Goal: Task Accomplishment & Management: Use online tool/utility

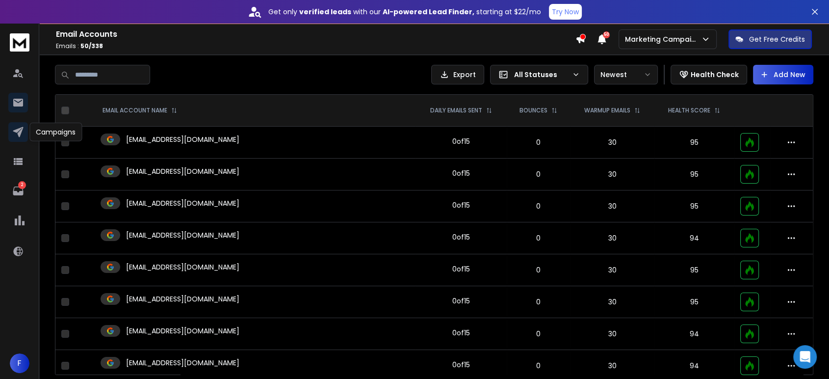
click at [20, 138] on link at bounding box center [18, 132] width 20 height 20
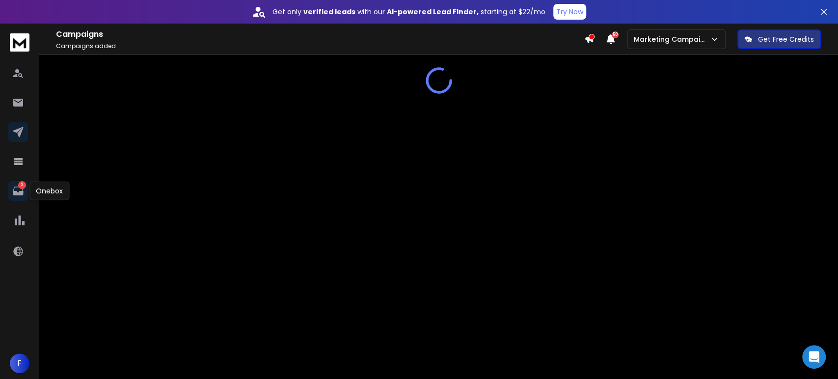
click at [22, 182] on p "2" at bounding box center [22, 185] width 8 height 8
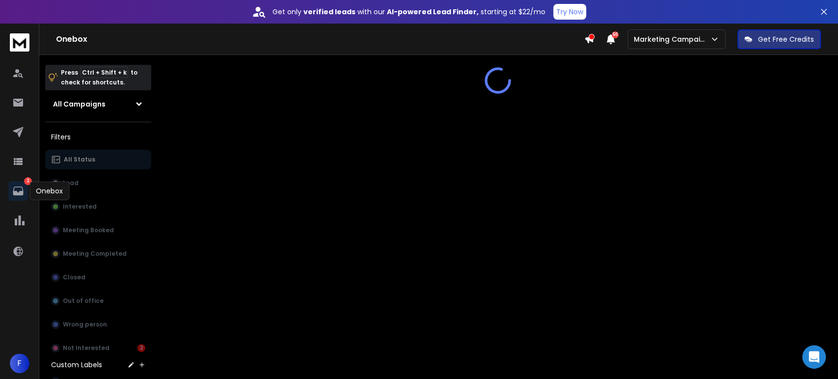
click at [16, 195] on icon at bounding box center [18, 190] width 10 height 9
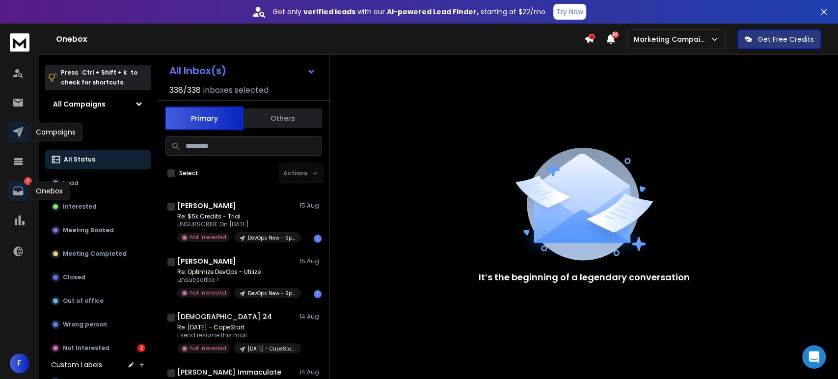
click at [20, 135] on icon at bounding box center [18, 132] width 12 height 12
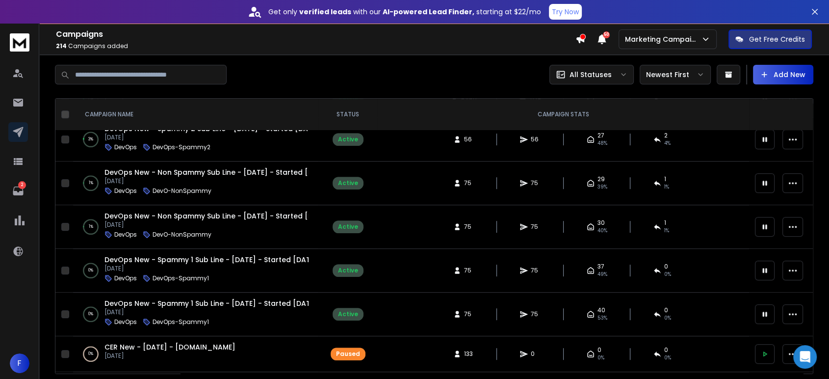
scroll to position [490, 0]
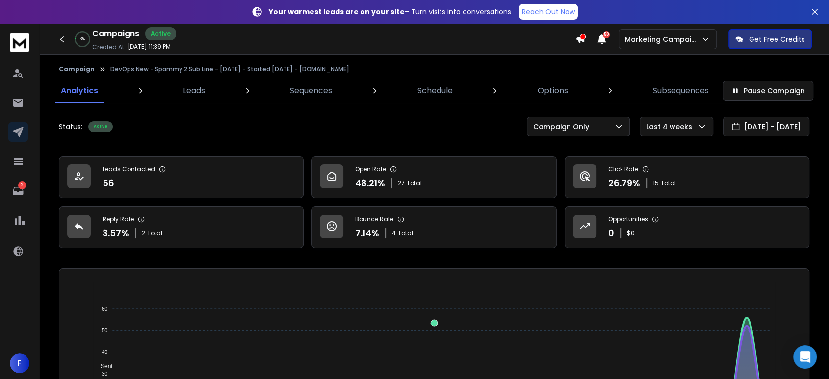
scroll to position [2, 0]
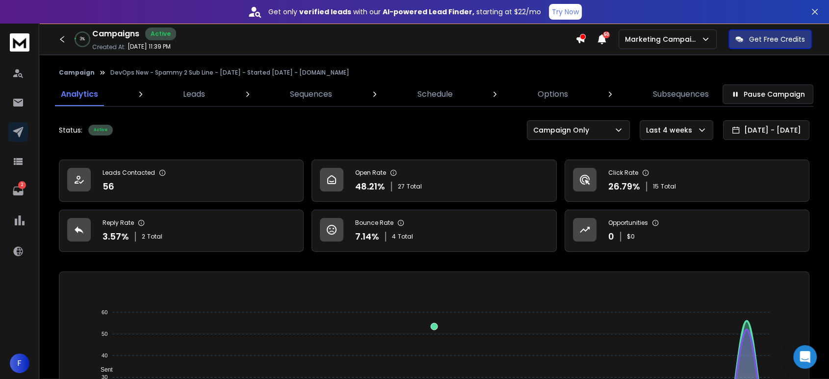
click at [169, 229] on link "Reply Rate 3.57 % 2 Total" at bounding box center [181, 231] width 245 height 42
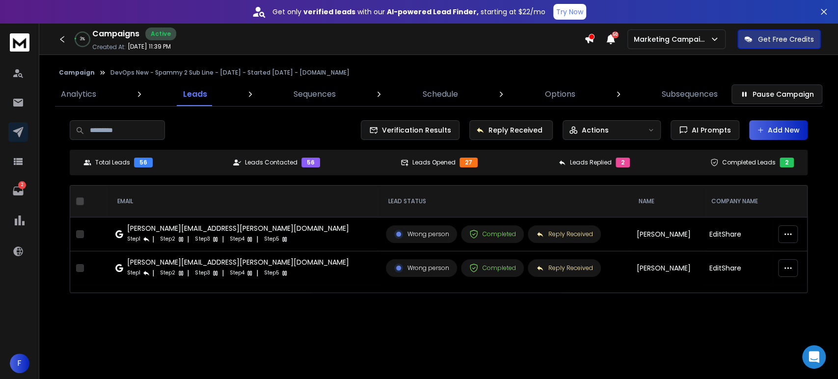
click at [248, 225] on div "dan.lussier@editshare.com" at bounding box center [237, 228] width 221 height 10
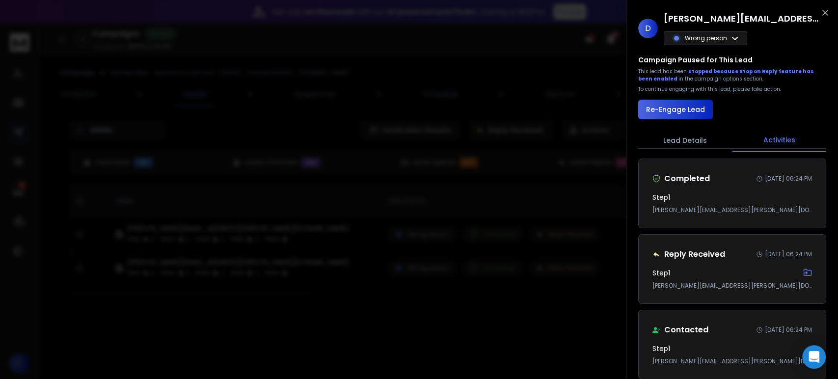
click at [782, 134] on button "Activities" at bounding box center [779, 140] width 94 height 23
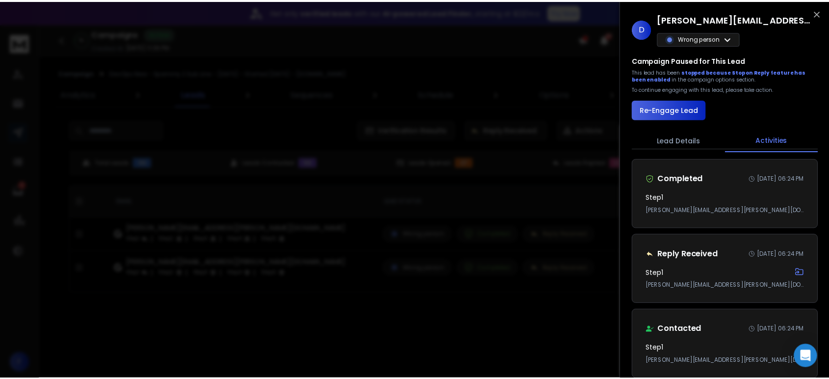
scroll to position [11, 0]
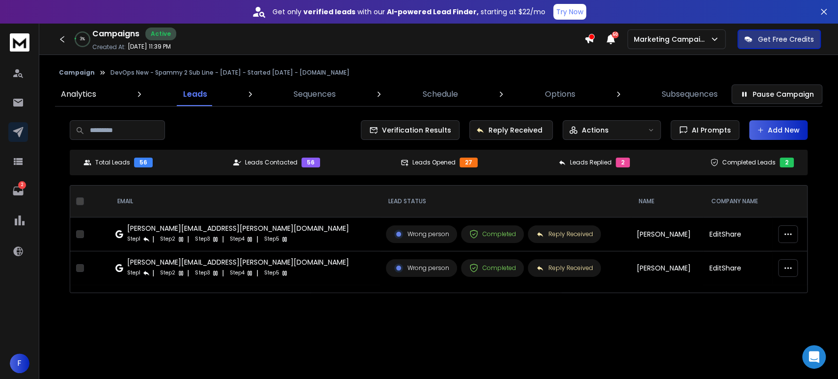
click at [81, 97] on p "Analytics" at bounding box center [78, 94] width 35 height 12
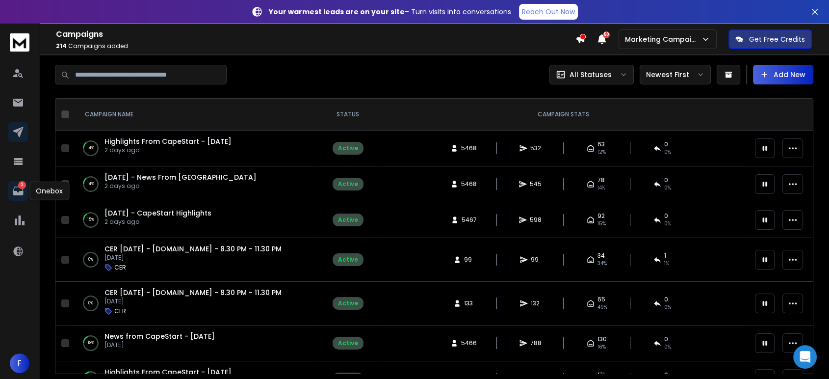
click at [15, 195] on icon at bounding box center [18, 191] width 12 height 12
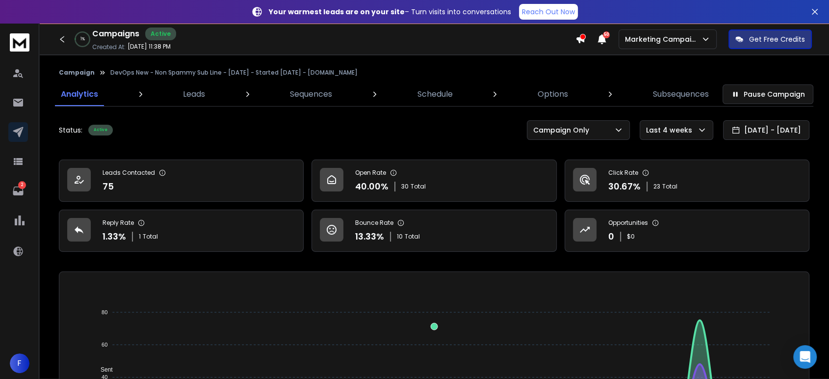
click at [154, 238] on span "Total" at bounding box center [150, 237] width 15 height 8
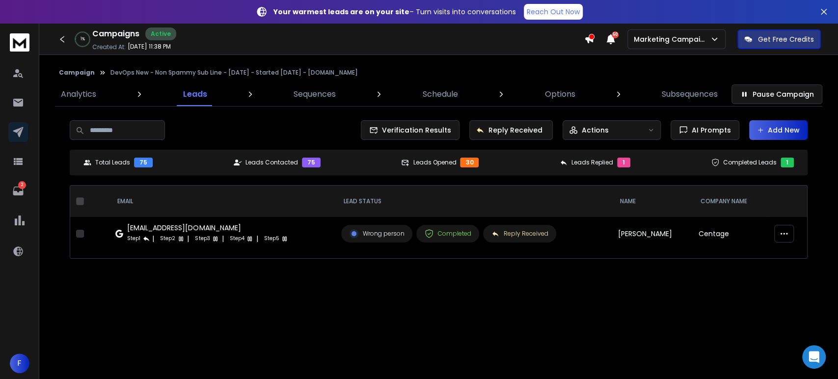
click at [185, 228] on div "abihari@centage.com" at bounding box center [207, 228] width 161 height 10
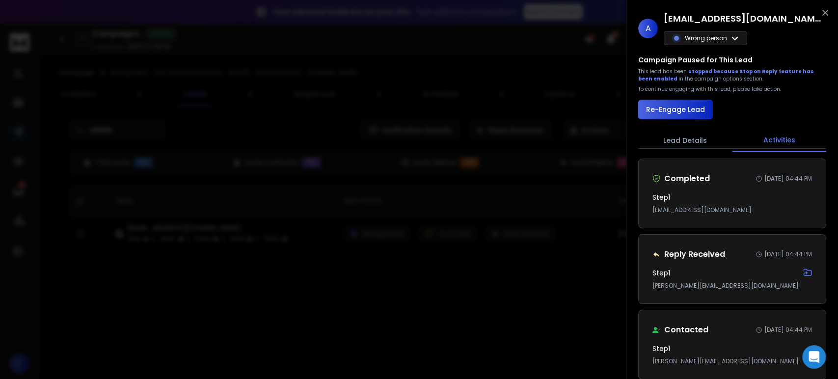
click at [784, 136] on button "Activities" at bounding box center [779, 140] width 94 height 23
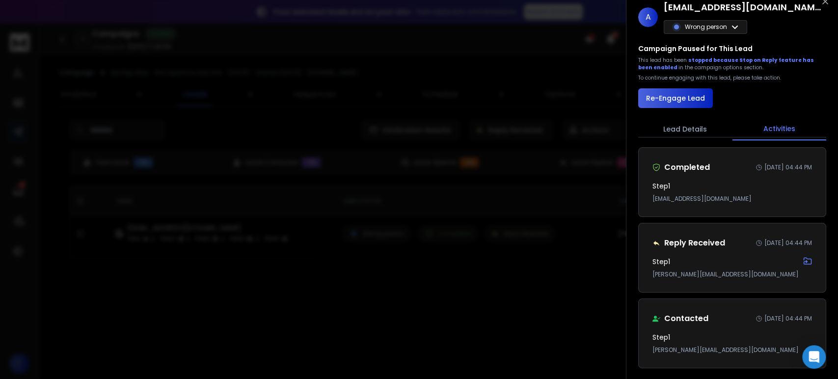
click at [678, 316] on div "Contacted" at bounding box center [680, 319] width 56 height 12
click at [806, 261] on icon at bounding box center [806, 262] width 1 height 2
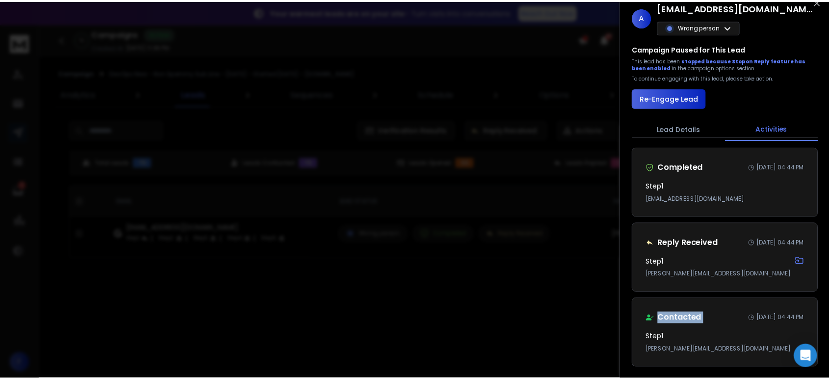
scroll to position [0, 0]
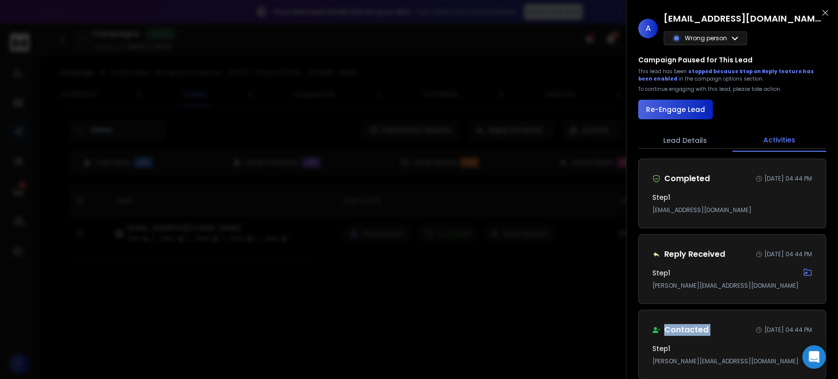
click at [686, 130] on button "Lead Details" at bounding box center [685, 141] width 94 height 22
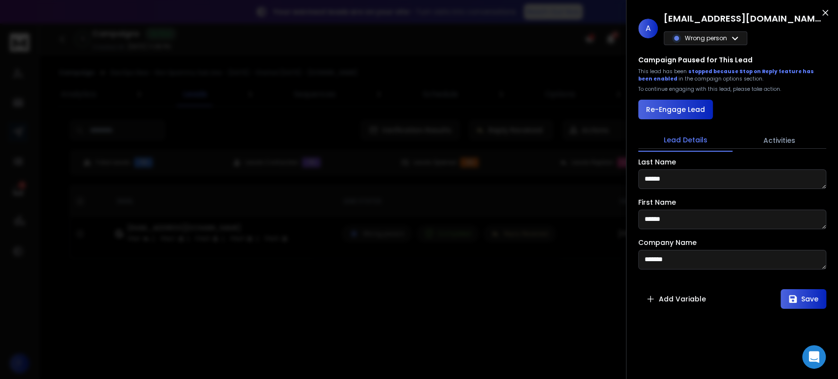
click at [826, 16] on icon "button" at bounding box center [825, 13] width 10 height 10
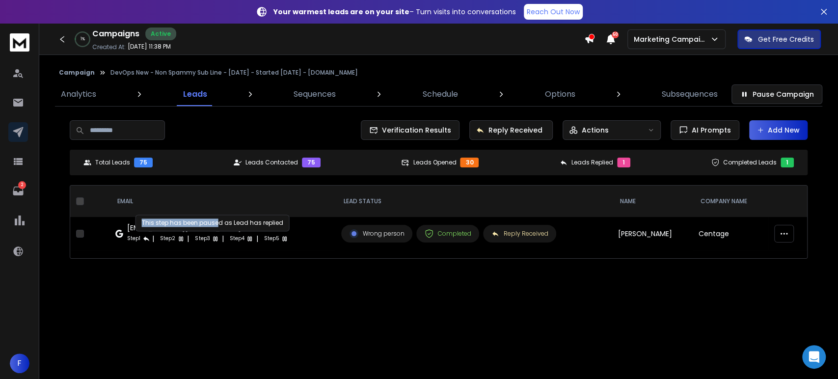
drag, startPoint x: 216, startPoint y: 227, endPoint x: 129, endPoint y: 230, distance: 87.4
click at [129, 230] on body "Your warmest leads are on your site – Turn visits into conversations Reach Out …" at bounding box center [419, 189] width 838 height 379
drag, startPoint x: 129, startPoint y: 230, endPoint x: 207, endPoint y: 228, distance: 78.5
click at [207, 228] on div "abihari@centage.com" at bounding box center [207, 228] width 161 height 10
click at [153, 229] on div "abihari@centage.com" at bounding box center [207, 228] width 161 height 10
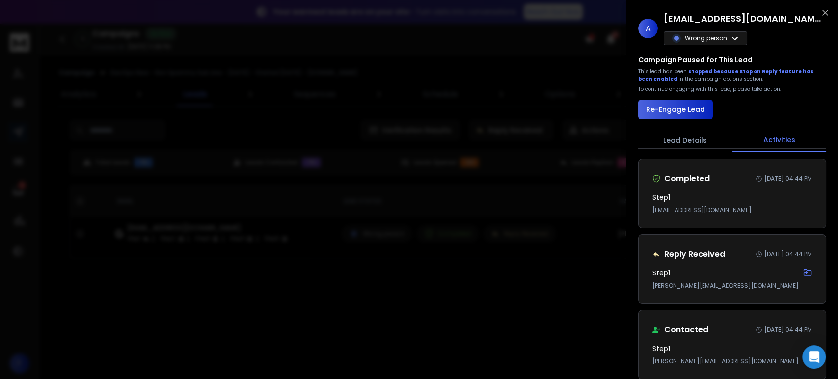
click at [778, 135] on button "Activities" at bounding box center [779, 140] width 94 height 23
drag, startPoint x: 740, startPoint y: 208, endPoint x: 654, endPoint y: 219, distance: 87.0
click at [654, 219] on div "Completed Aug 13, 2025, 04:44 PM Step 1 abihari@centage.com" at bounding box center [732, 193] width 188 height 70
copy p "abihari@centage.com"
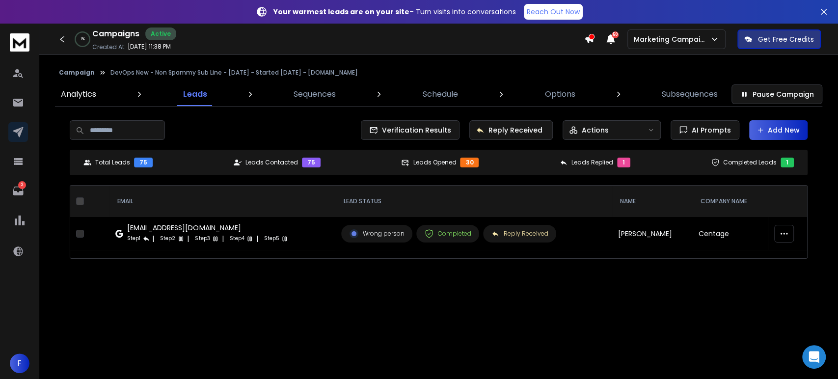
click at [79, 97] on p "Analytics" at bounding box center [78, 94] width 35 height 12
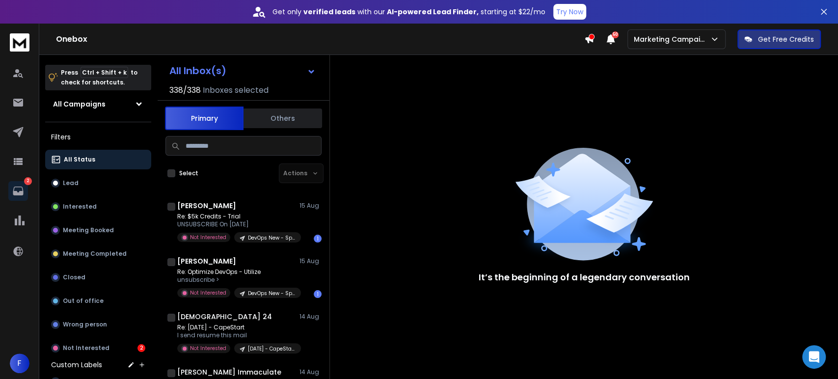
click at [218, 144] on input at bounding box center [243, 146] width 156 height 20
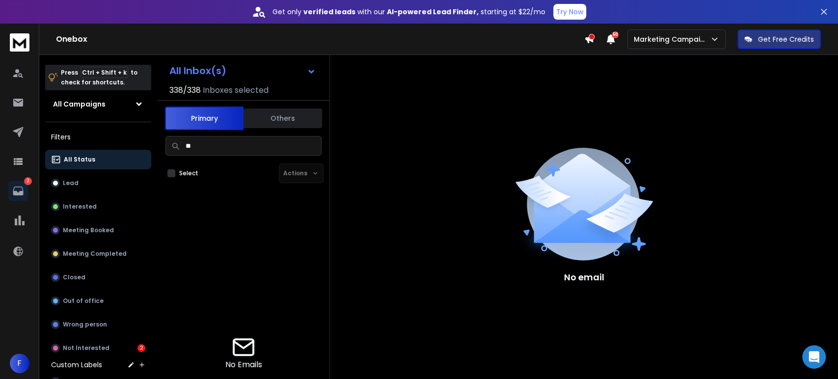
type input "*"
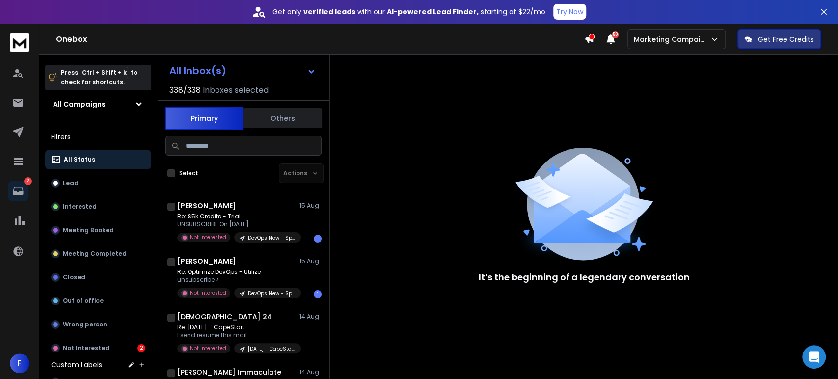
click at [204, 146] on input at bounding box center [243, 146] width 156 height 20
paste input "**********"
type input "**********"
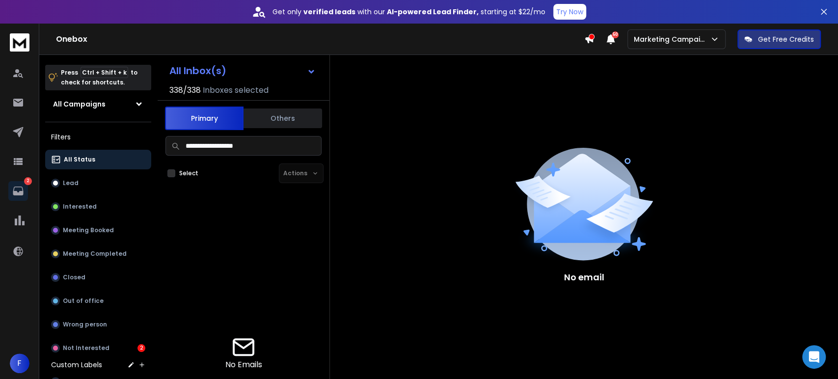
click at [232, 144] on input "**********" at bounding box center [243, 146] width 156 height 20
click at [482, 237] on div "No email" at bounding box center [584, 216] width 508 height 322
click at [249, 148] on input at bounding box center [243, 146] width 156 height 20
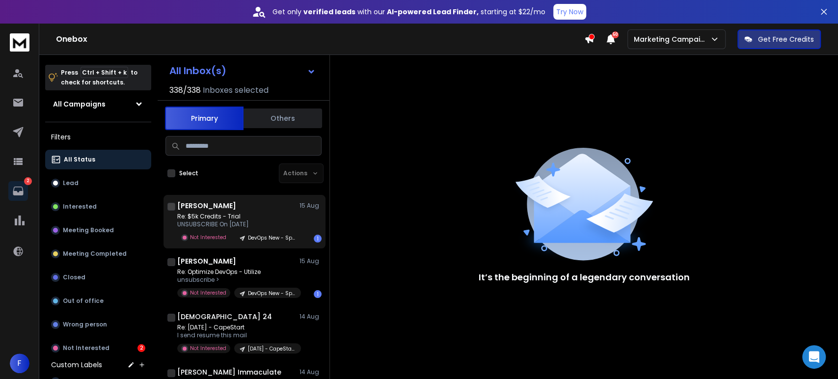
click at [257, 215] on p "Re: $5k Credits - Trial" at bounding box center [236, 216] width 118 height 8
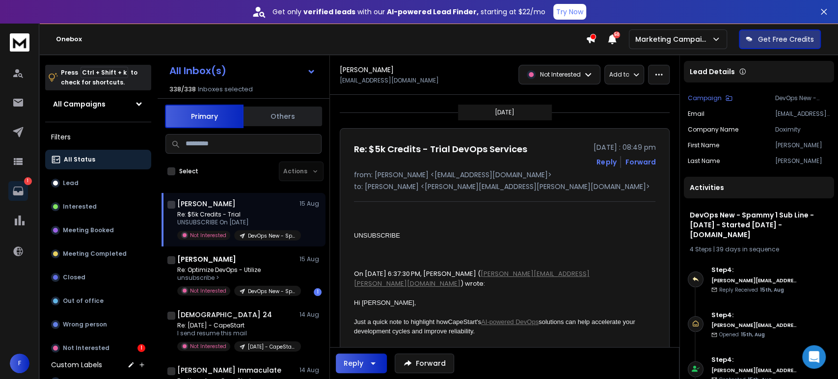
drag, startPoint x: 836, startPoint y: 208, endPoint x: 834, endPoint y: 165, distance: 43.2
click at [0, 378] on seamless-flyout at bounding box center [0, 379] width 0 height 0
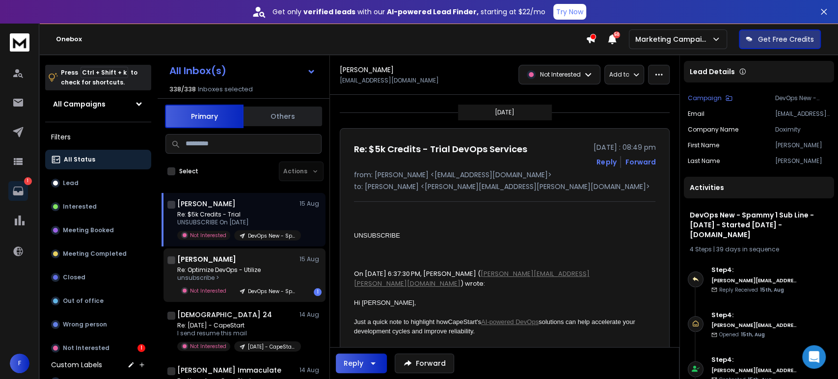
click at [274, 266] on p "Re: Optimize DevOps - Utilize" at bounding box center [236, 270] width 118 height 8
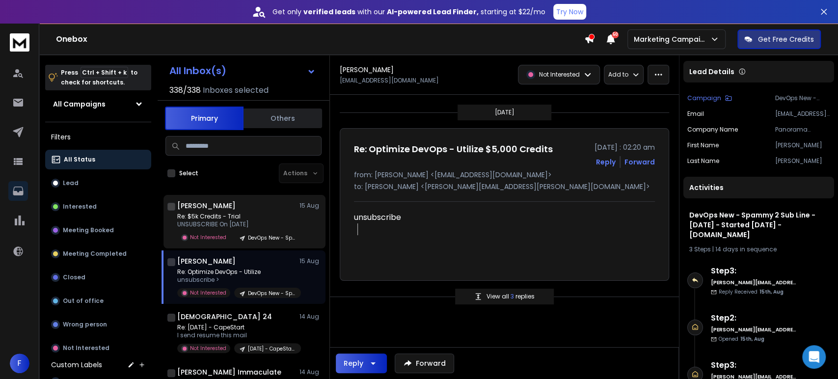
click at [268, 209] on div "[PERSON_NAME] [DATE]" at bounding box center [249, 206] width 144 height 10
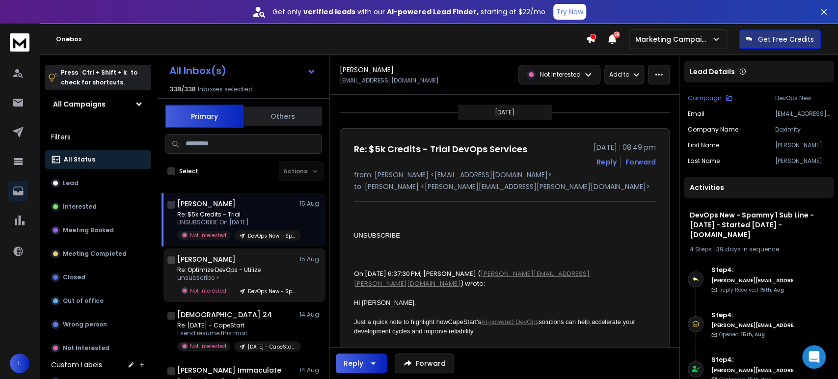
click at [262, 268] on p "Re: Optimize DevOps - Utilize" at bounding box center [236, 270] width 118 height 8
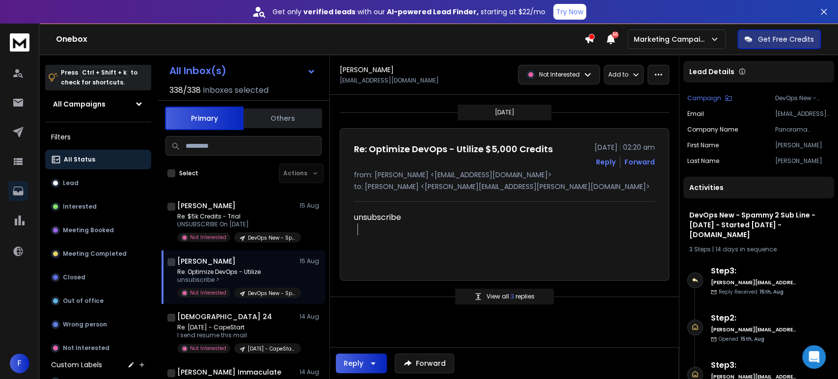
click at [432, 176] on p "from: [PERSON_NAME] <[EMAIL_ADDRESS][DOMAIN_NAME]>" at bounding box center [504, 175] width 301 height 10
drag, startPoint x: 432, startPoint y: 176, endPoint x: 503, endPoint y: 174, distance: 71.2
click at [503, 174] on p "from: [PERSON_NAME] <[EMAIL_ADDRESS][DOMAIN_NAME]>" at bounding box center [504, 175] width 301 height 10
copy p "[EMAIL_ADDRESS][DOMAIN_NAME]"
click at [370, 223] on div "unsubscribe" at bounding box center [497, 217] width 287 height 12
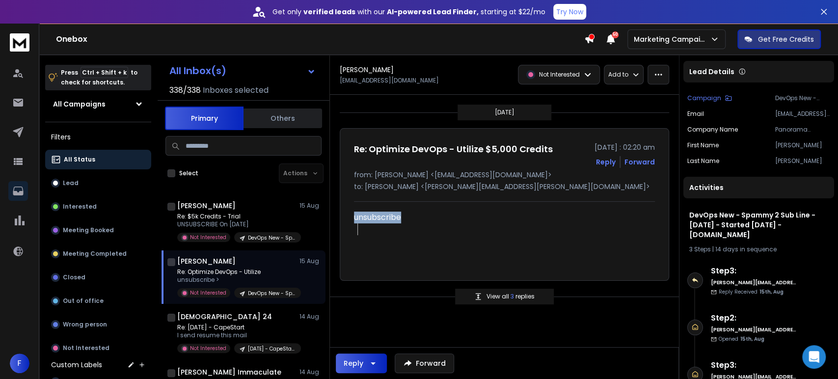
click at [370, 223] on div "unsubscribe" at bounding box center [497, 217] width 287 height 12
copy div "unsubscribe"
click at [384, 151] on h1 "Re: Optimize DevOps - Utilize $5,000 Credits" at bounding box center [453, 149] width 199 height 14
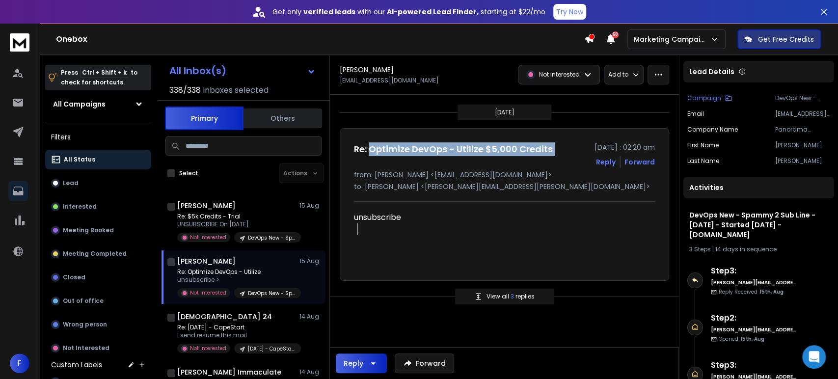
drag, startPoint x: 384, startPoint y: 151, endPoint x: 384, endPoint y: 162, distance: 11.3
click at [384, 156] on h1 "Re: Optimize DevOps - Utilize $5,000 Credits" at bounding box center [453, 149] width 199 height 14
copy h1 "Optimize DevOps - Utilize $5,000 Credits"
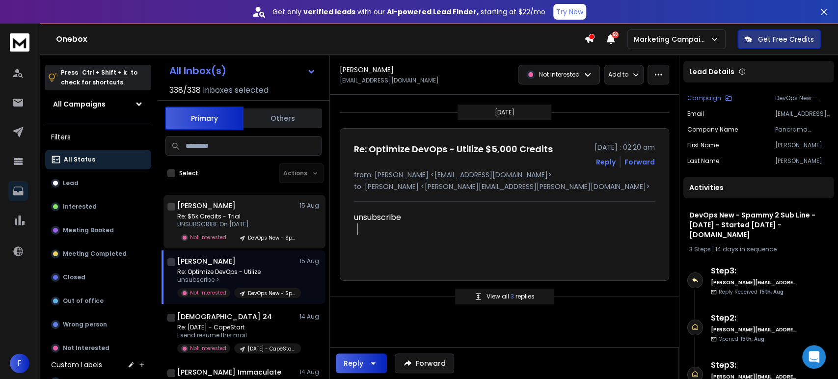
click at [250, 211] on div "[PERSON_NAME] [DATE] Re: $5k Credits - Trial UNSUBSCRIBE On [DATE] Not Interest…" at bounding box center [249, 222] width 144 height 42
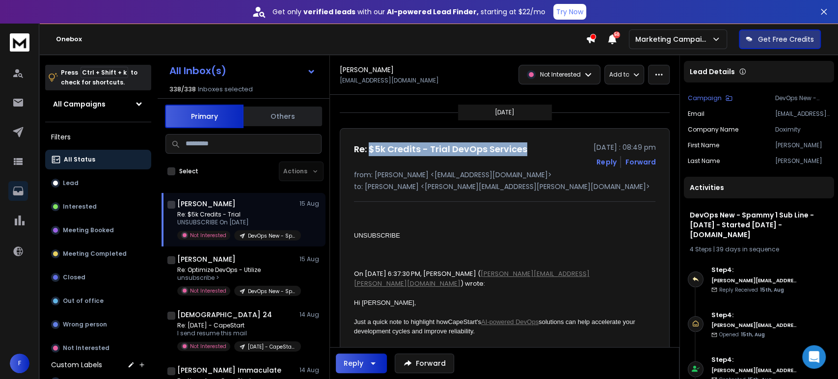
drag, startPoint x: 369, startPoint y: 148, endPoint x: 533, endPoint y: 152, distance: 164.4
click at [533, 152] on div "Re: $5k Credits - Trial DevOps Services [DATE] : 08:49 pm Reply Forward" at bounding box center [504, 155] width 301 height 26
copy h1 "$5k Credits - Trial DevOps Services"
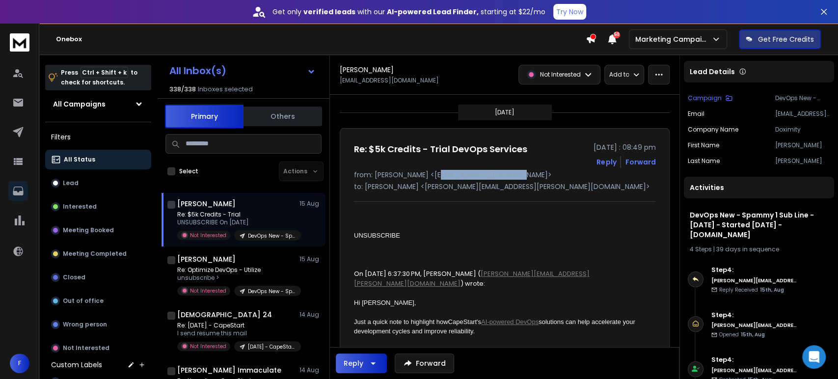
drag, startPoint x: 503, startPoint y: 175, endPoint x: 425, endPoint y: 177, distance: 78.0
click at [425, 177] on p "from: [PERSON_NAME] <[EMAIL_ADDRESS][DOMAIN_NAME]>" at bounding box center [504, 175] width 301 height 10
copy p "[EMAIL_ADDRESS][DOMAIN_NAME]"
click at [365, 237] on div "UNSUBSCRIBE" at bounding box center [497, 236] width 287 height 10
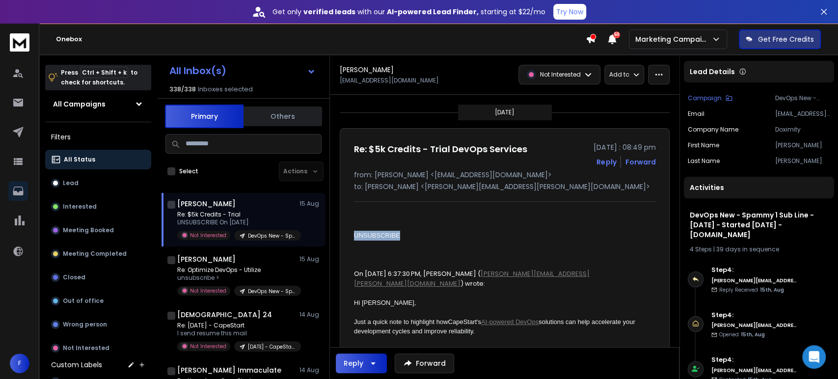
copy div "UNSUBSCRIBE"
